Goal: Task Accomplishment & Management: Manage account settings

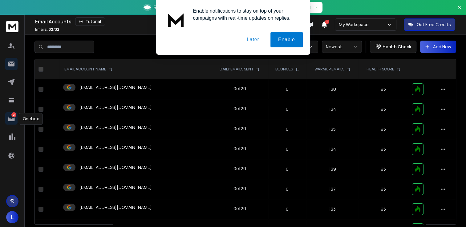
click at [12, 120] on icon at bounding box center [11, 119] width 6 height 6
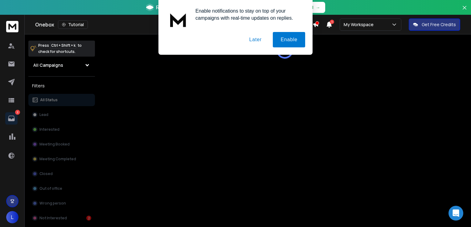
click at [255, 41] on button "Later" at bounding box center [255, 39] width 28 height 15
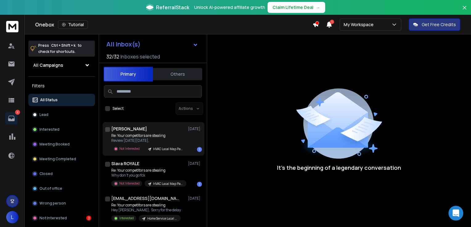
click at [169, 134] on p "Re: Your competitors are stealing" at bounding box center [148, 135] width 74 height 5
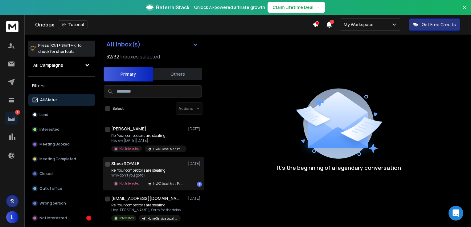
click at [165, 170] on p "Re: Your competitors are stealing" at bounding box center [148, 170] width 74 height 5
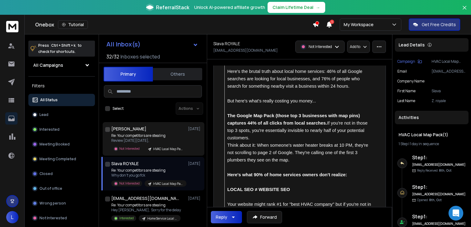
click at [178, 139] on p "Review [DATE][DATE]," at bounding box center [148, 140] width 74 height 5
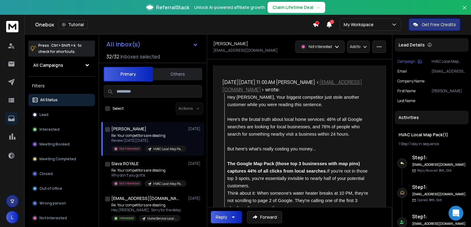
scroll to position [77, 0]
click at [155, 129] on div "[PERSON_NAME] [DATE]" at bounding box center [156, 129] width 91 height 6
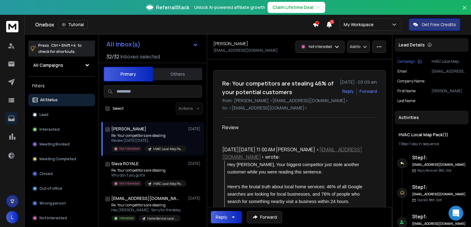
scroll to position [11, 0]
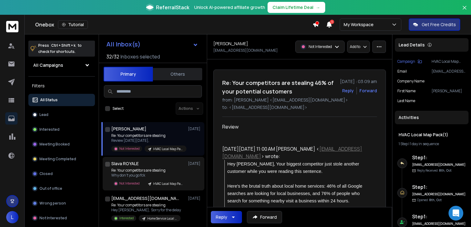
click at [155, 172] on p "Re: Your competitors are stealing" at bounding box center [148, 170] width 74 height 5
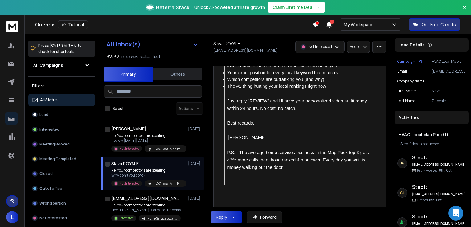
scroll to position [1, 0]
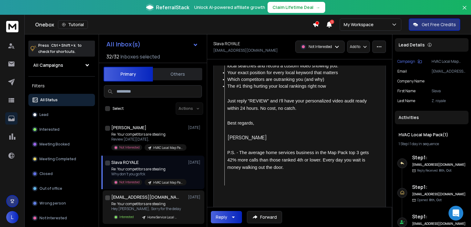
click at [147, 205] on p "Re: Your competitors are stealing" at bounding box center [146, 204] width 70 height 5
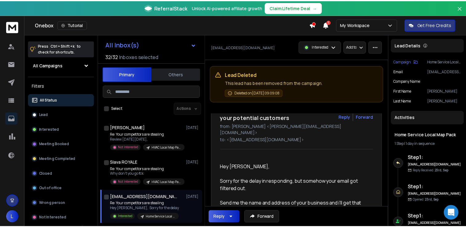
scroll to position [30, 0]
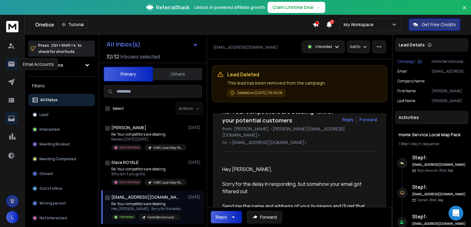
click at [11, 68] on link at bounding box center [11, 64] width 12 height 12
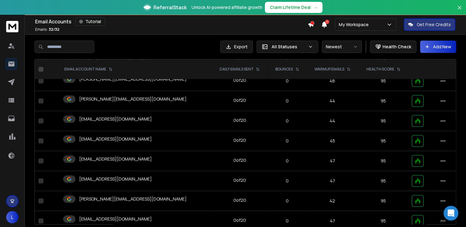
scroll to position [498, 0]
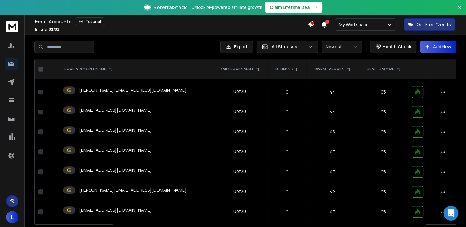
click at [41, 210] on button "button" at bounding box center [41, 212] width 5 height 5
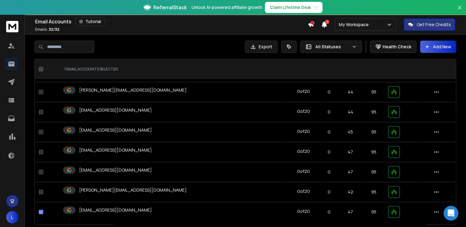
click at [41, 187] on td at bounding box center [47, 192] width 25 height 20
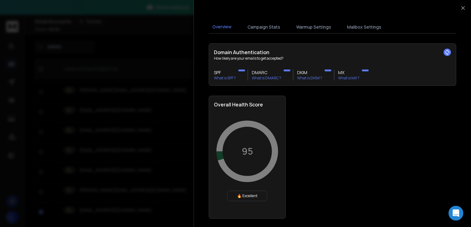
click at [104, 151] on div at bounding box center [235, 113] width 471 height 227
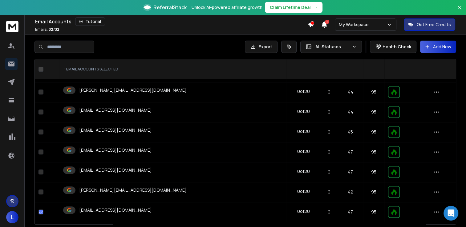
click at [40, 190] on button "button" at bounding box center [41, 192] width 5 height 5
click at [40, 170] on button "button" at bounding box center [41, 172] width 5 height 5
click at [39, 150] on button "button" at bounding box center [41, 152] width 5 height 5
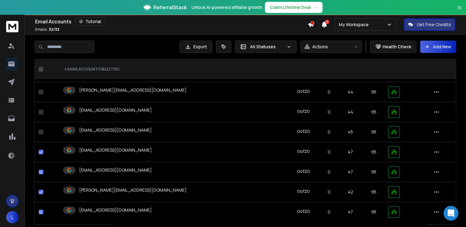
click at [42, 131] on button "button" at bounding box center [41, 132] width 5 height 5
click at [40, 111] on button "button" at bounding box center [41, 112] width 5 height 5
click at [41, 90] on button "button" at bounding box center [41, 92] width 5 height 5
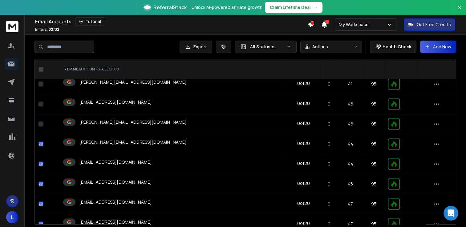
scroll to position [445, 0]
click at [43, 123] on button "button" at bounding box center [41, 124] width 5 height 5
click at [40, 103] on button "button" at bounding box center [41, 104] width 5 height 5
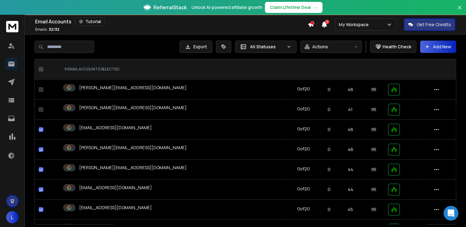
scroll to position [417, 0]
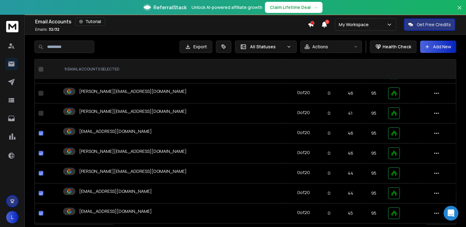
drag, startPoint x: 40, startPoint y: 111, endPoint x: 40, endPoint y: 92, distance: 19.1
click at [40, 92] on button "button" at bounding box center [41, 93] width 5 height 5
click at [42, 112] on button "button" at bounding box center [41, 113] width 5 height 5
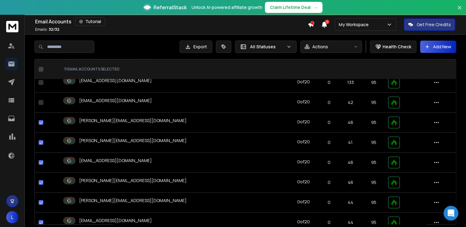
scroll to position [385, 0]
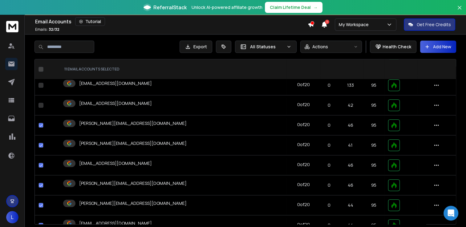
click at [42, 104] on button "button" at bounding box center [41, 105] width 5 height 5
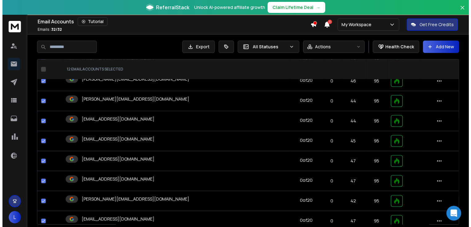
scroll to position [498, 0]
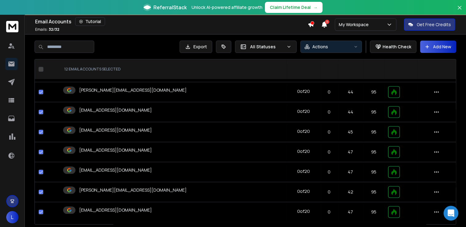
click at [325, 46] on p "Actions" at bounding box center [321, 47] width 16 height 6
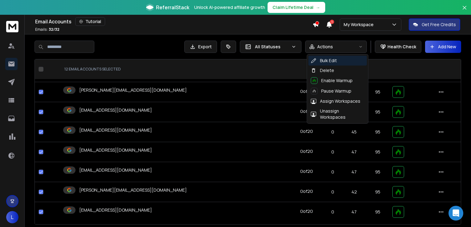
click at [325, 60] on div "Bulk Edit" at bounding box center [324, 61] width 26 height 6
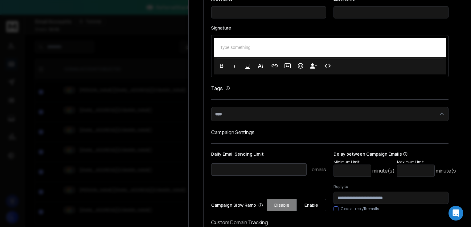
scroll to position [141, 0]
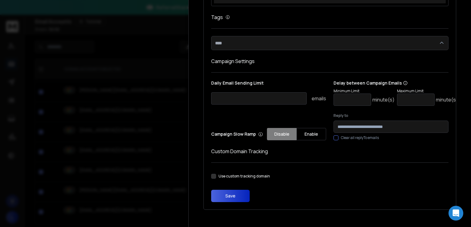
click at [347, 124] on input "text" at bounding box center [391, 127] width 115 height 12
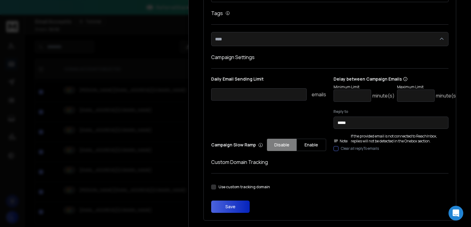
type input "**********"
type input "*****"
type input "******"
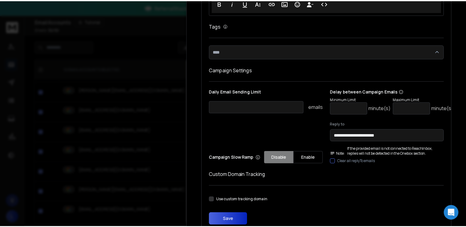
scroll to position [155, 0]
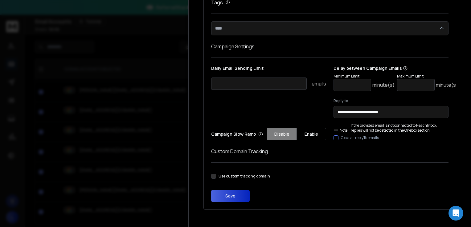
click at [243, 195] on button "Save" at bounding box center [230, 196] width 39 height 12
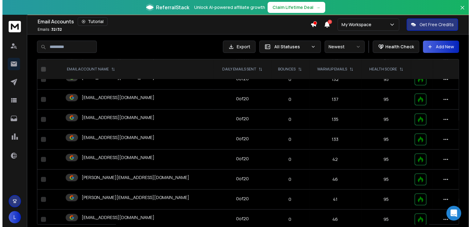
scroll to position [329, 0]
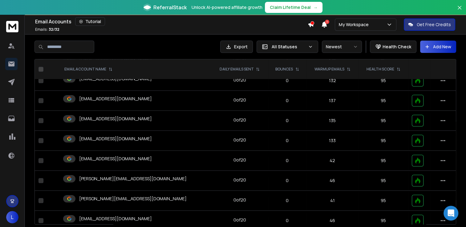
click at [175, 140] on div "[EMAIL_ADDRESS][DOMAIN_NAME]" at bounding box center [135, 138] width 144 height 7
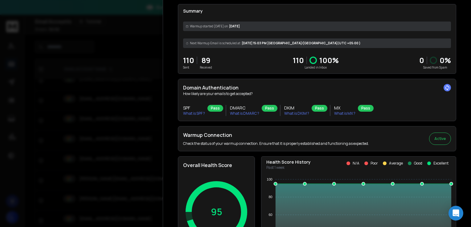
scroll to position [0, 0]
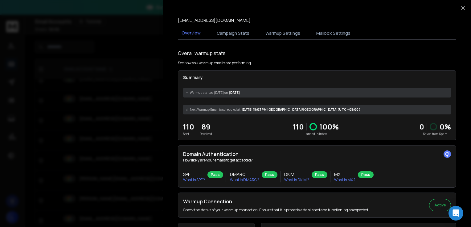
click at [336, 29] on button "Mailbox Settings" at bounding box center [334, 34] width 42 height 14
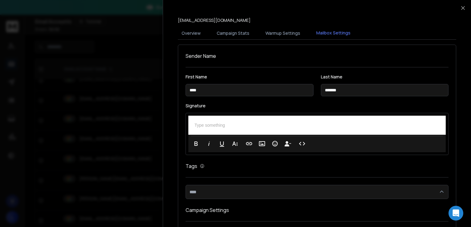
click at [125, 145] on div at bounding box center [235, 113] width 471 height 227
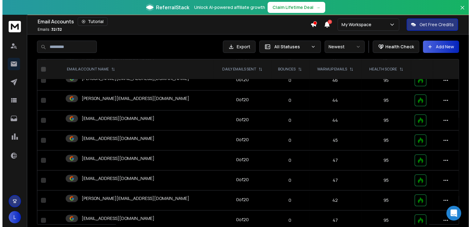
scroll to position [498, 0]
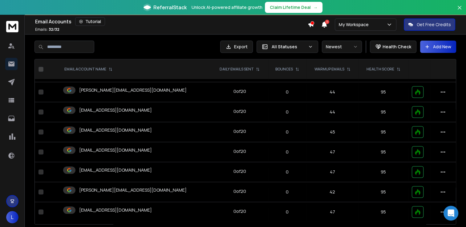
click at [121, 171] on p "[EMAIL_ADDRESS][DOMAIN_NAME]" at bounding box center [115, 170] width 73 height 6
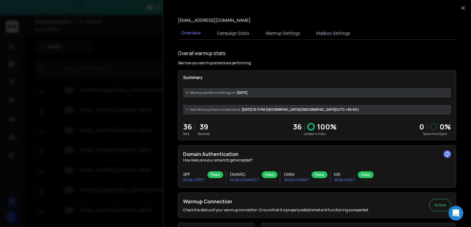
click at [338, 28] on button "Mailbox Settings" at bounding box center [334, 34] width 42 height 14
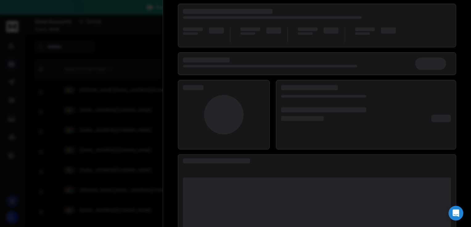
click at [148, 160] on div at bounding box center [235, 113] width 471 height 227
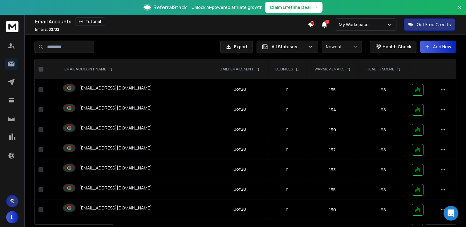
scroll to position [0, 0]
